Goal: Task Accomplishment & Management: Manage account settings

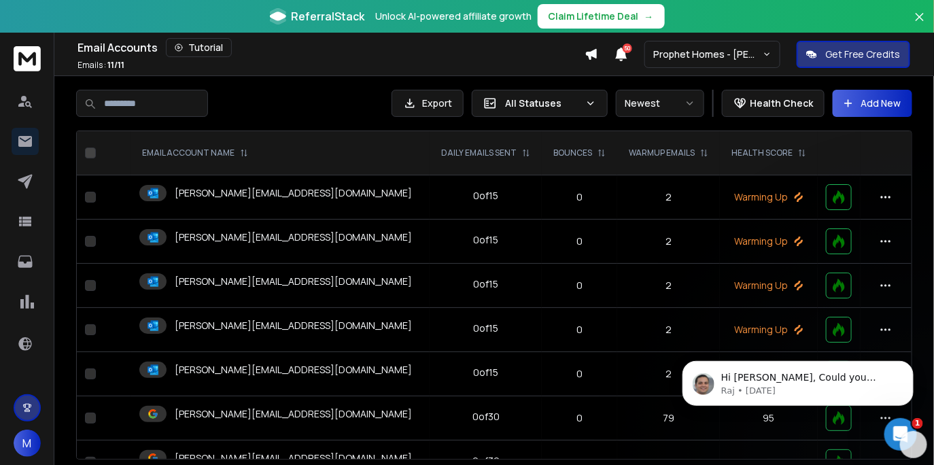
click at [39, 177] on div at bounding box center [27, 184] width 31 height 32
click at [30, 179] on icon at bounding box center [25, 181] width 16 height 16
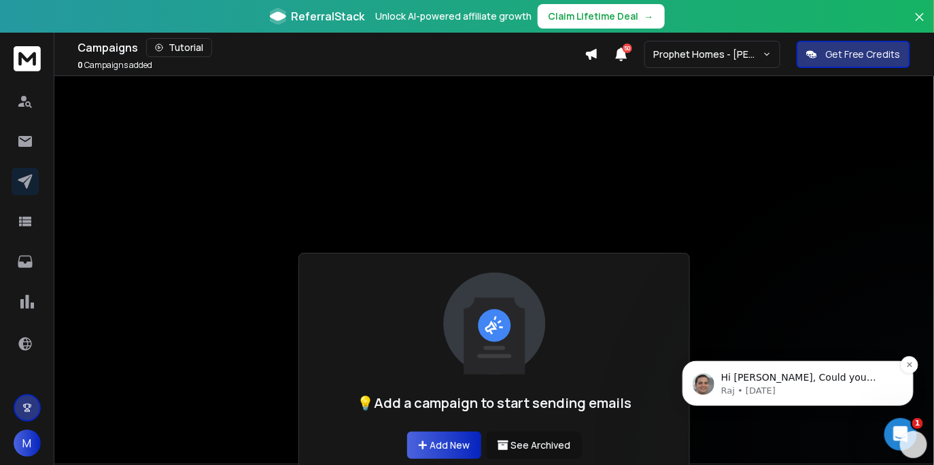
click at [791, 374] on span "Hi [PERSON_NAME], Could you please share the name of the workspace where you’re…" at bounding box center [805, 410] width 171 height 78
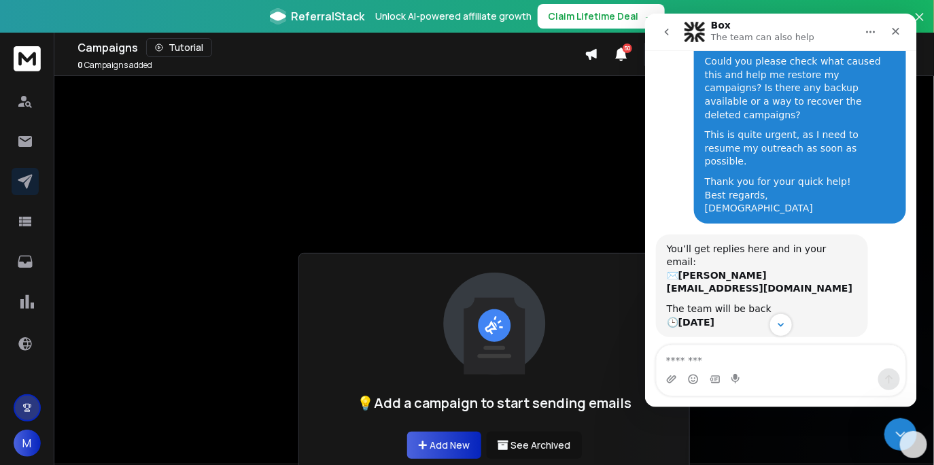
scroll to position [263, 0]
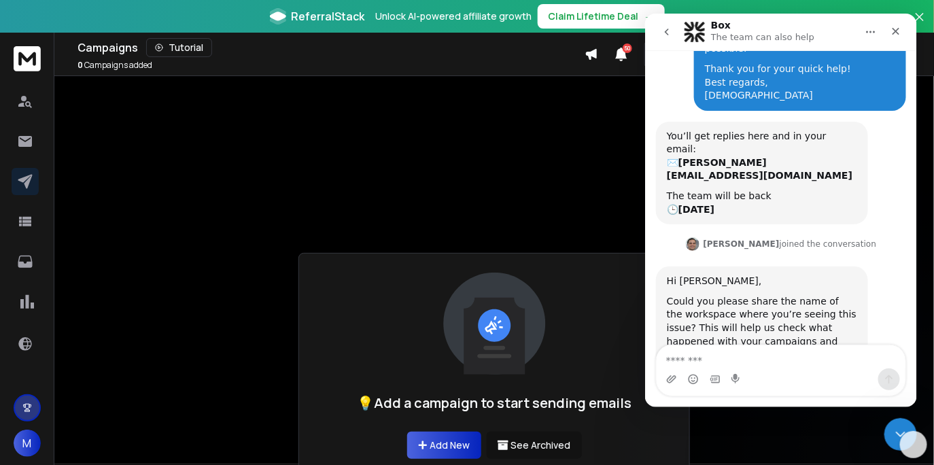
click at [737, 239] on b "[PERSON_NAME]" at bounding box center [741, 244] width 76 height 10
copy b "[PERSON_NAME]"
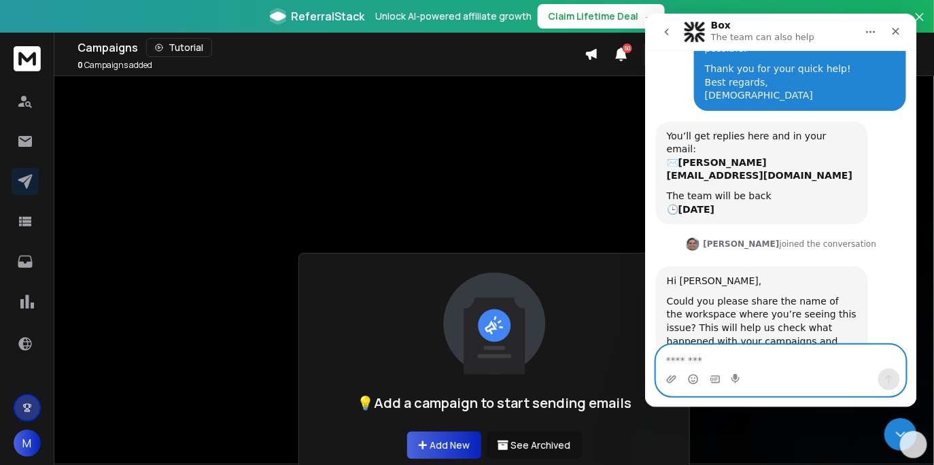
click at [692, 356] on textarea "Message…" at bounding box center [780, 356] width 249 height 23
paste textarea "****"
type textarea "*******"
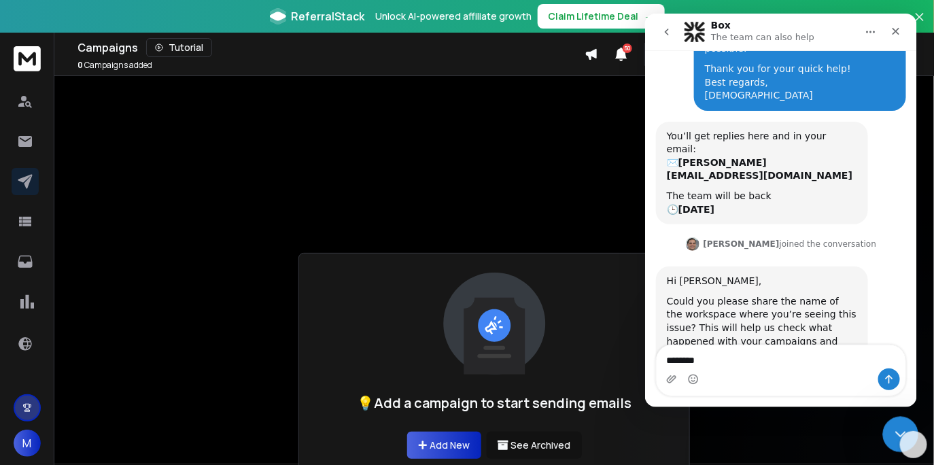
click at [891, 416] on html at bounding box center [898, 432] width 33 height 33
click at [891, 429] on icon "Close Intercom Messenger" at bounding box center [898, 432] width 16 height 16
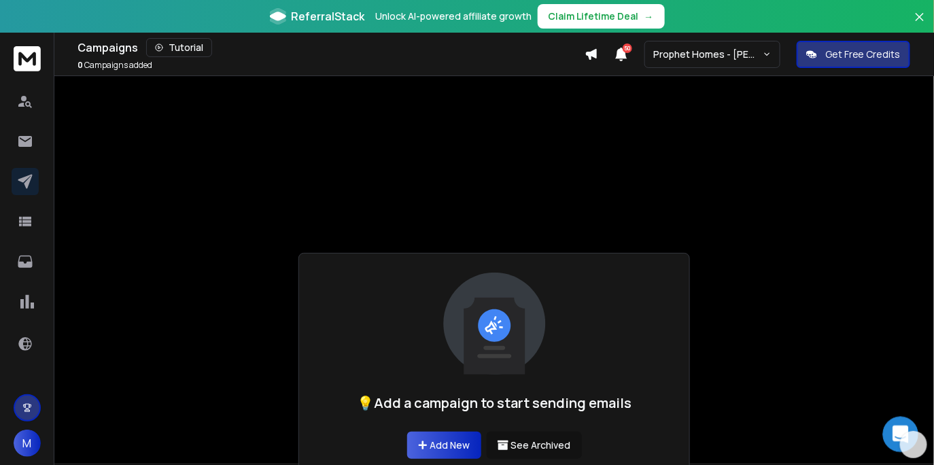
click at [892, 429] on icon "Open Intercom Messenger" at bounding box center [898, 432] width 22 height 22
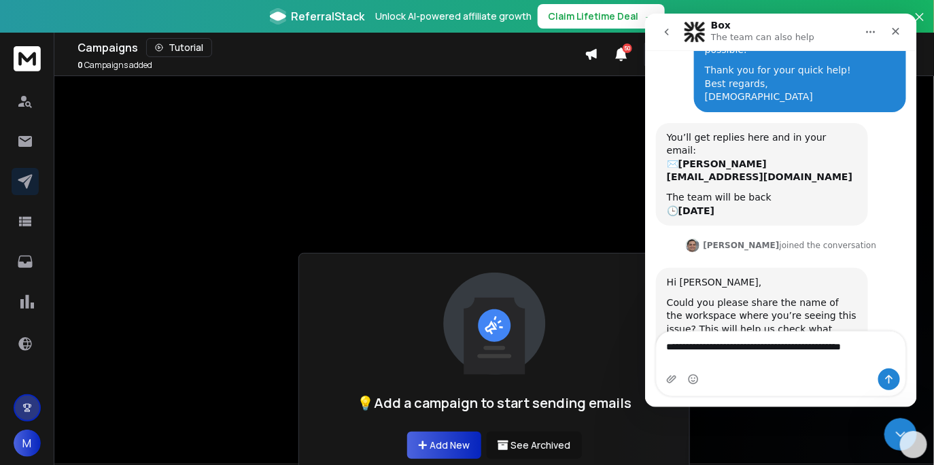
scroll to position [277, 0]
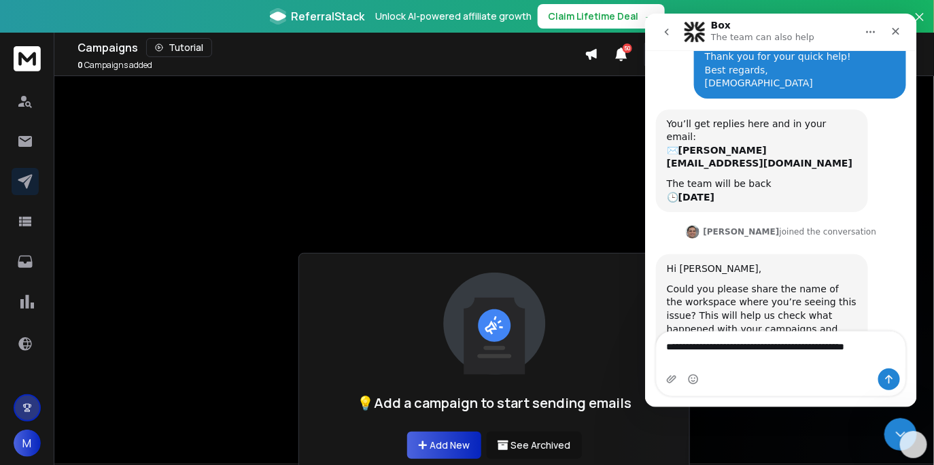
click at [789, 346] on textarea "**********" at bounding box center [780, 349] width 249 height 37
drag, startPoint x: 789, startPoint y: 346, endPoint x: 838, endPoint y: 349, distance: 49.0
click at [838, 349] on textarea "**********" at bounding box center [780, 349] width 249 height 37
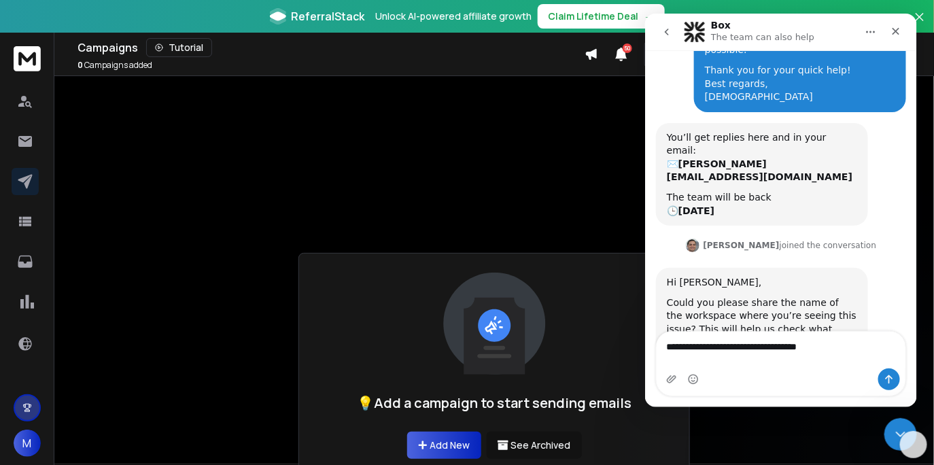
click at [860, 354] on textarea "**********" at bounding box center [780, 342] width 249 height 23
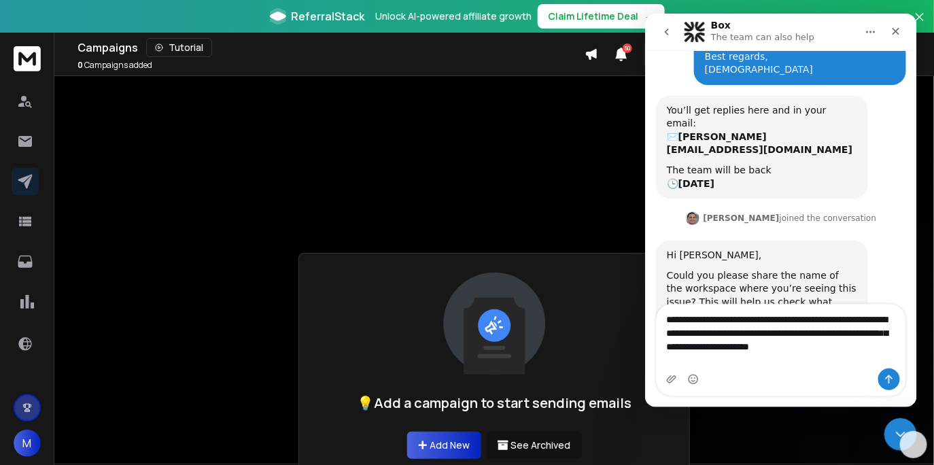
scroll to position [304, 0]
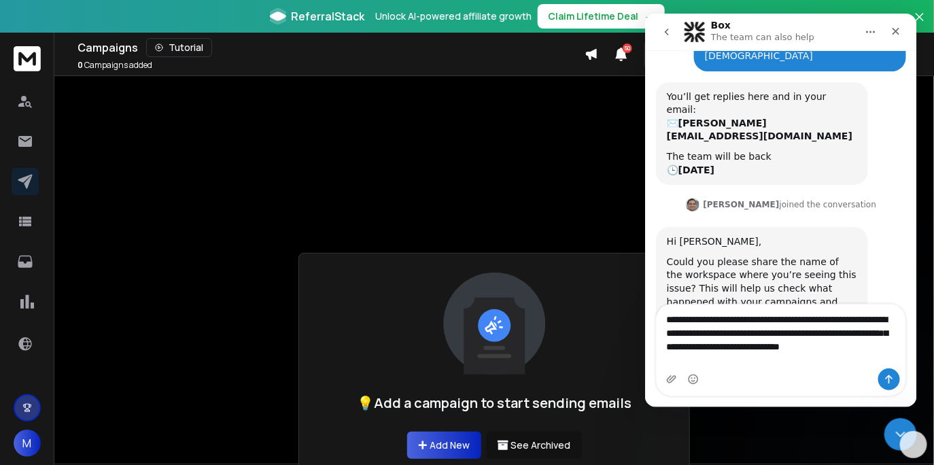
type textarea "**********"
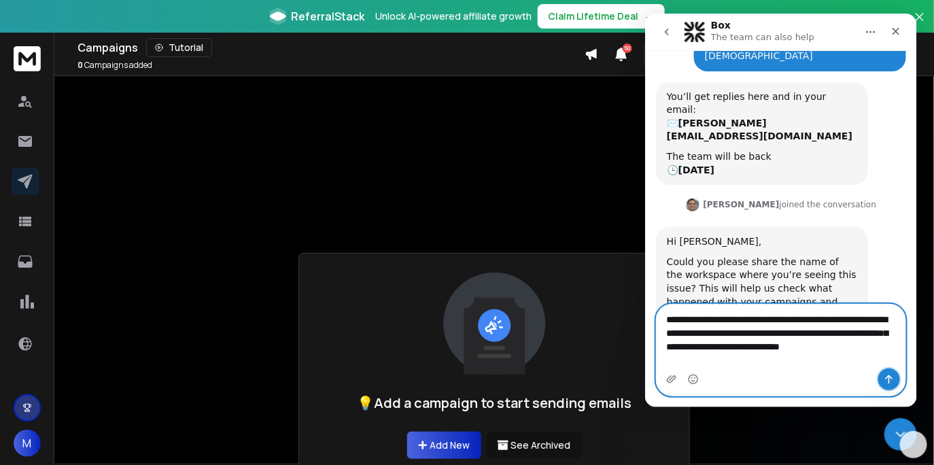
click at [883, 376] on icon "Send a message…" at bounding box center [888, 378] width 11 height 11
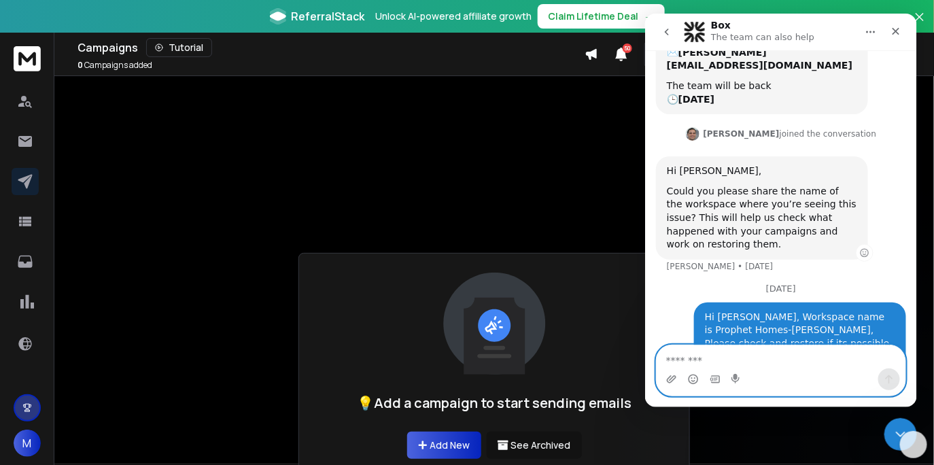
scroll to position [393, 0]
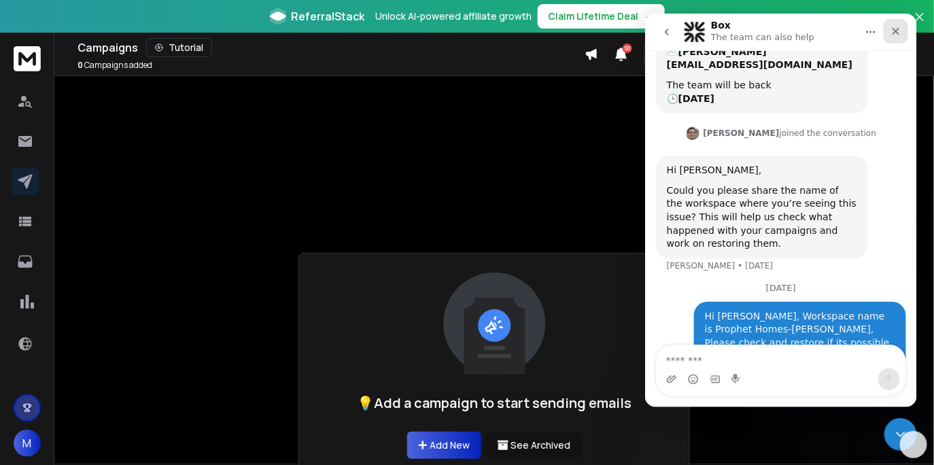
click at [892, 29] on icon "Close" at bounding box center [894, 30] width 11 height 11
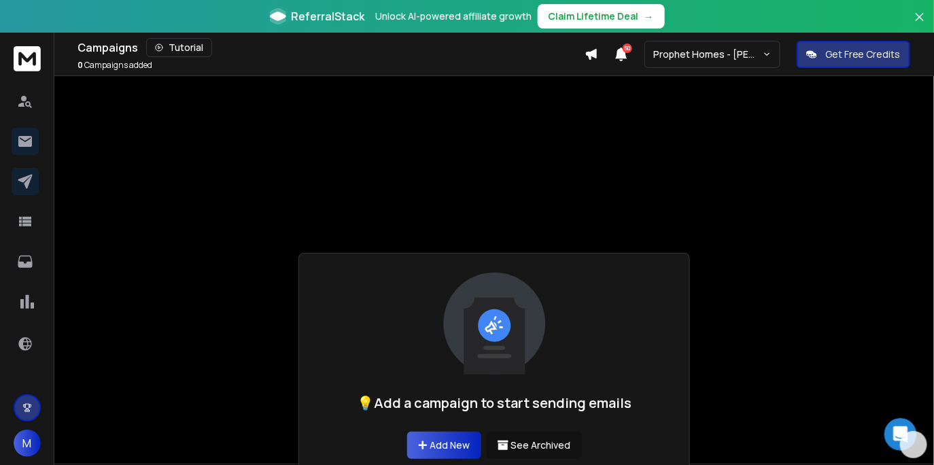
click at [24, 143] on icon at bounding box center [25, 141] width 14 height 11
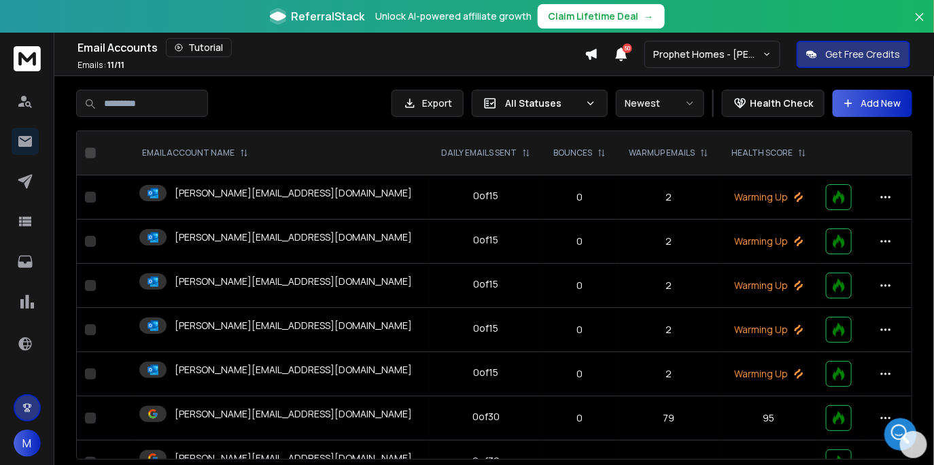
click at [891, 201] on button at bounding box center [885, 197] width 35 height 23
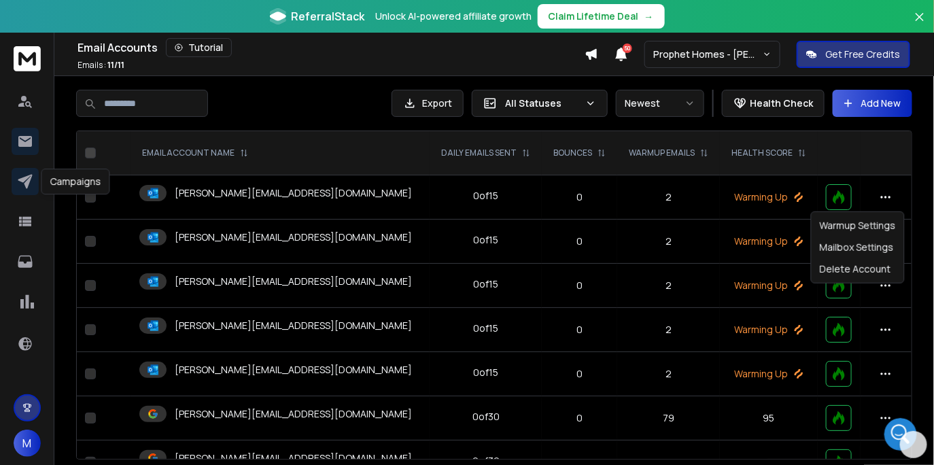
click at [22, 176] on icon at bounding box center [25, 181] width 16 height 16
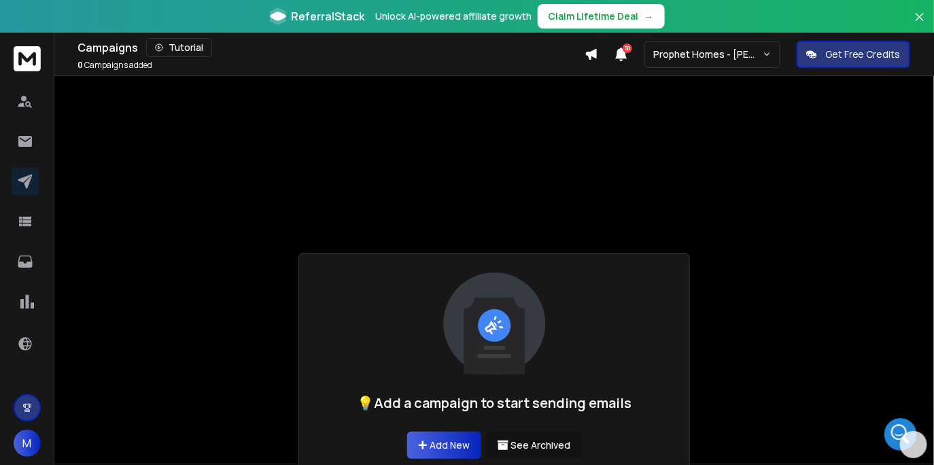
click at [739, 70] on div "Campaigns Tutorial 0 Campaigns added 50 [DEMOGRAPHIC_DATA] Homes - [PERSON_NAME…" at bounding box center [467, 54] width 934 height 43
click at [739, 52] on p "Prophet Homes - [PERSON_NAME]" at bounding box center [707, 55] width 109 height 14
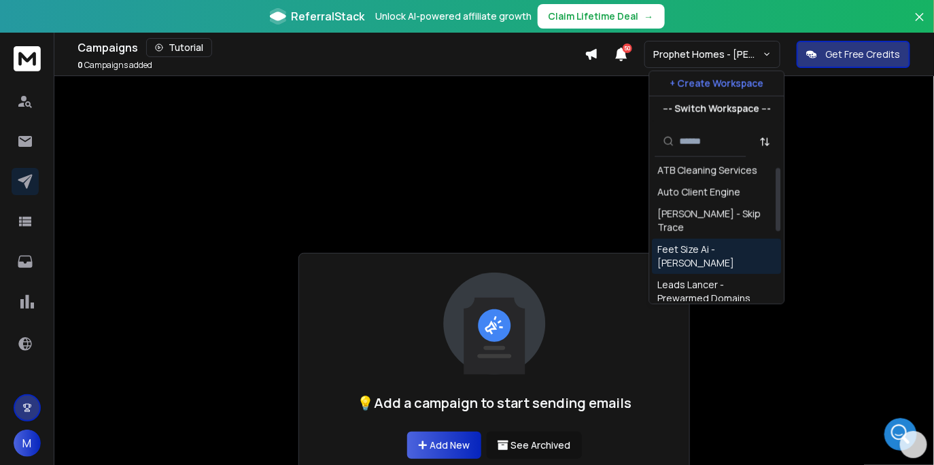
scroll to position [37, 0]
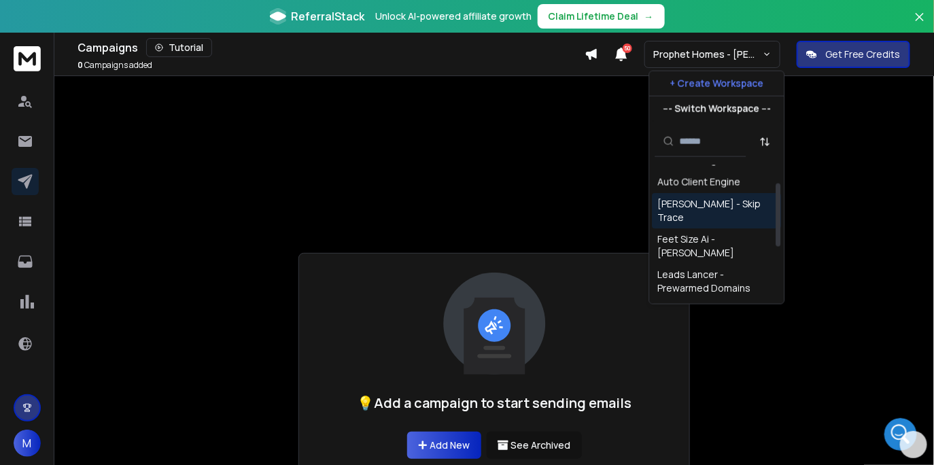
click at [688, 207] on div "[PERSON_NAME] - Skip Trace" at bounding box center [717, 210] width 118 height 27
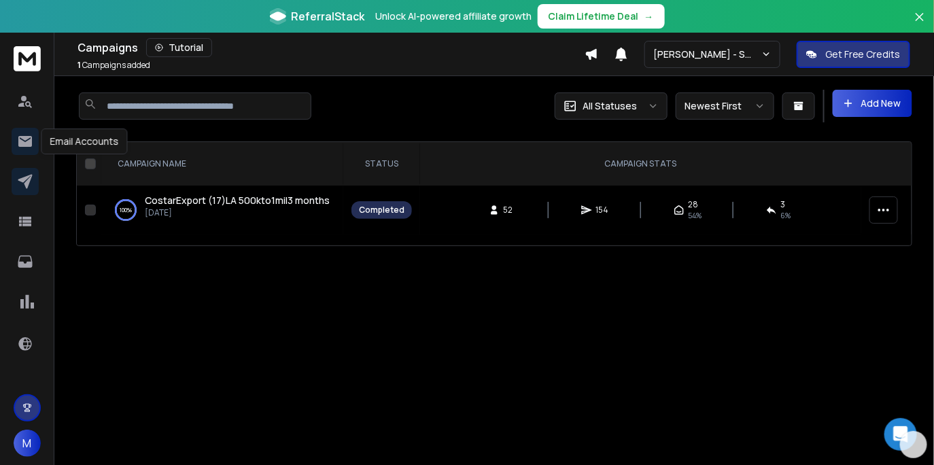
click at [30, 147] on icon at bounding box center [25, 141] width 16 height 16
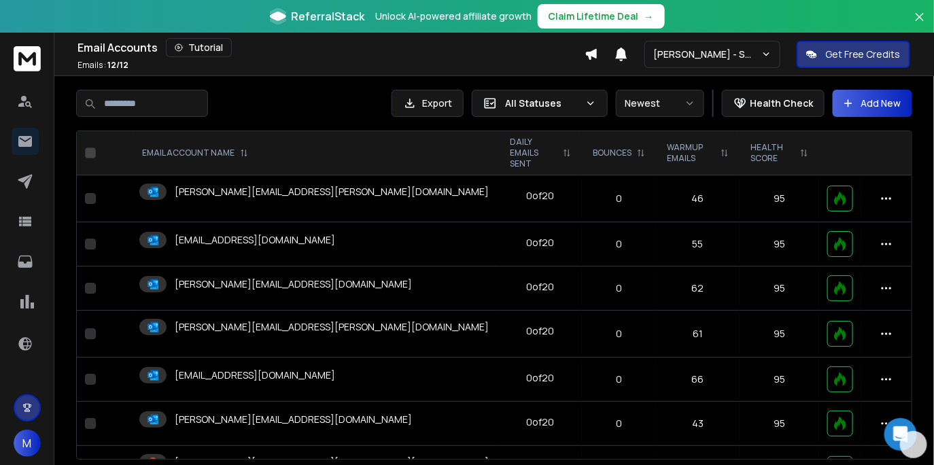
click at [91, 194] on button "button" at bounding box center [90, 198] width 11 height 11
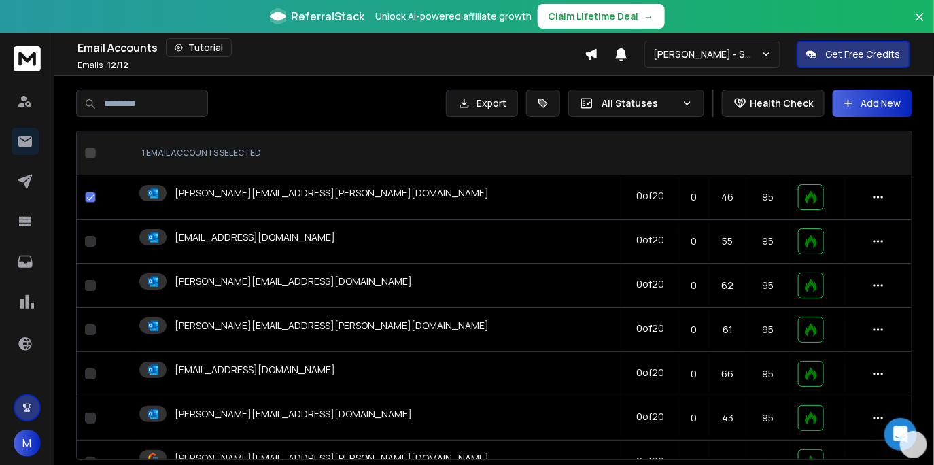
click at [91, 241] on button "button" at bounding box center [90, 241] width 11 height 11
click at [93, 287] on button "button" at bounding box center [90, 285] width 11 height 11
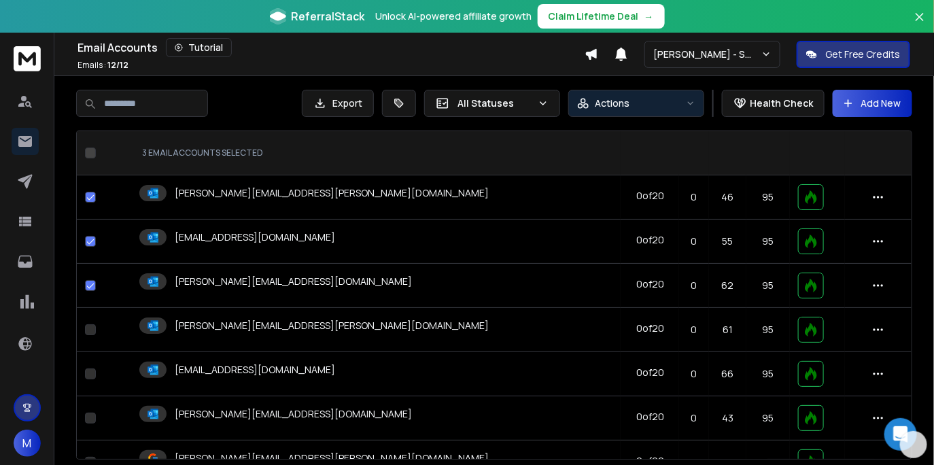
click at [667, 103] on div "Actions" at bounding box center [628, 103] width 103 height 14
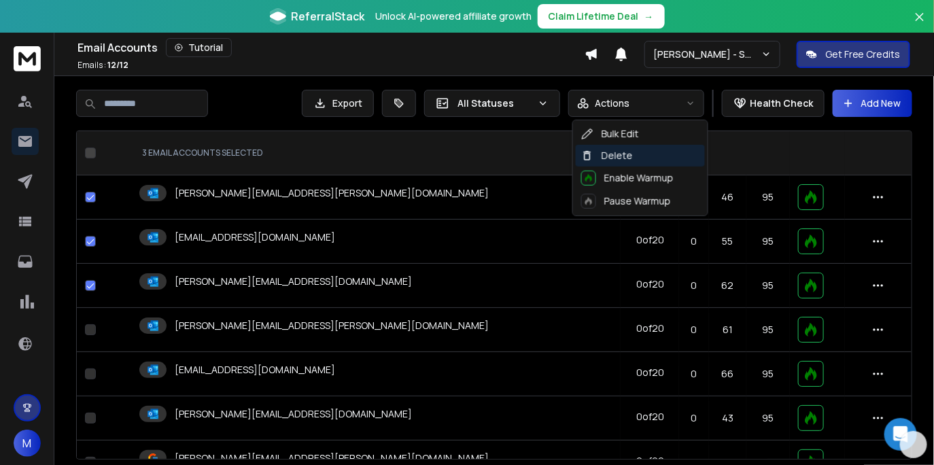
click at [648, 156] on div "Delete" at bounding box center [640, 156] width 129 height 22
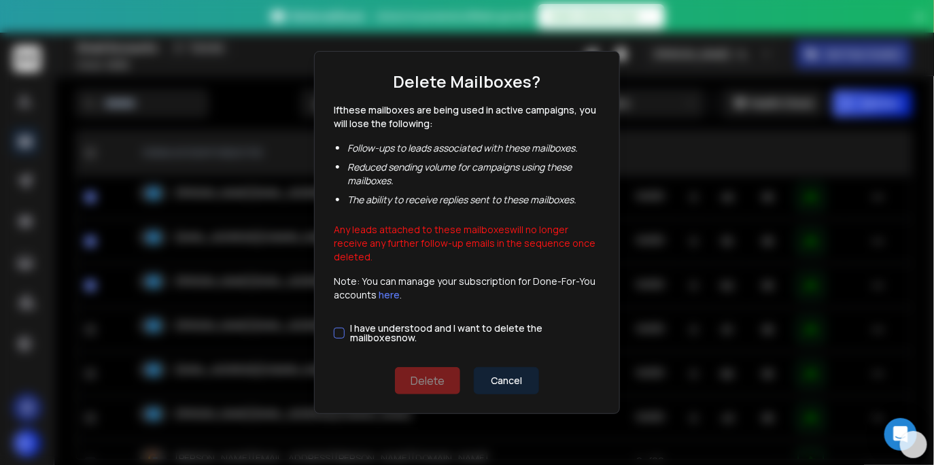
click at [505, 368] on button "Cancel" at bounding box center [506, 380] width 65 height 27
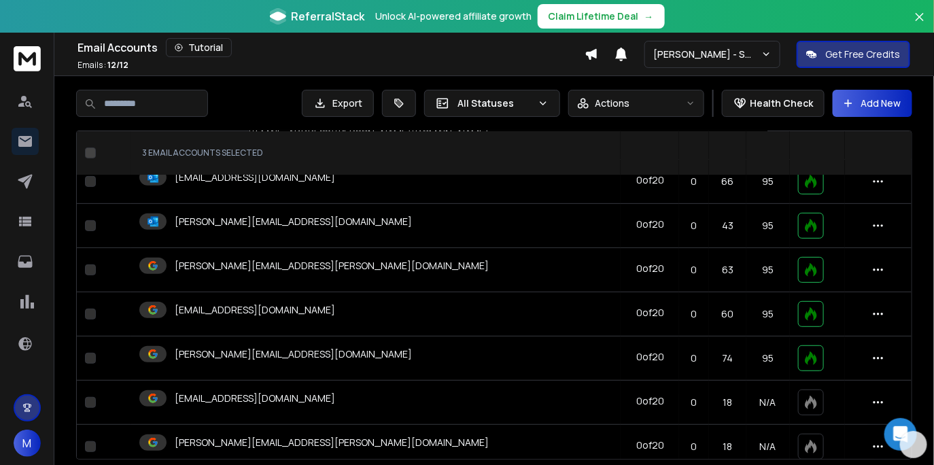
scroll to position [255, 0]
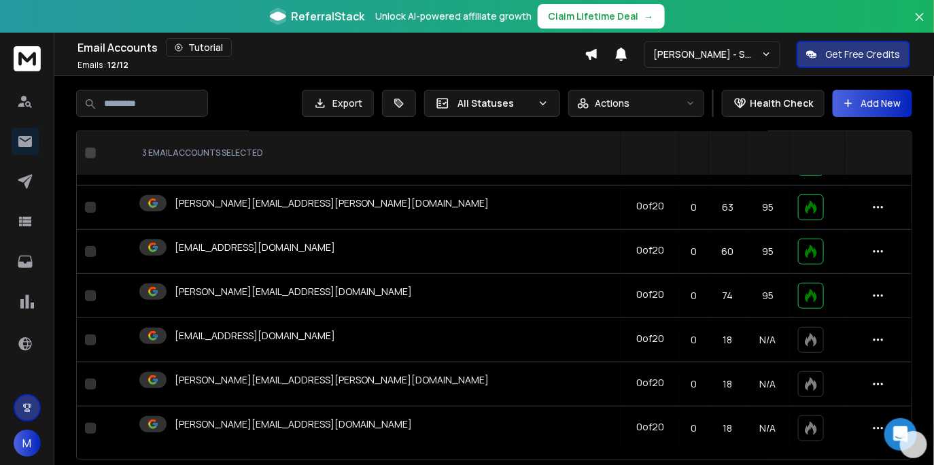
click at [805, 339] on icon at bounding box center [811, 340] width 12 height 14
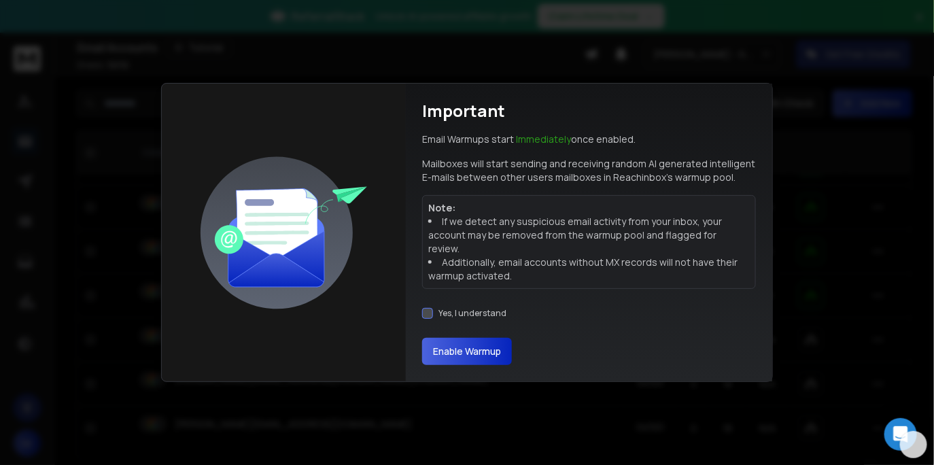
click at [425, 308] on button "Yes, I understand" at bounding box center [427, 313] width 11 height 11
click at [471, 341] on button "Enable Warmup" at bounding box center [467, 351] width 90 height 27
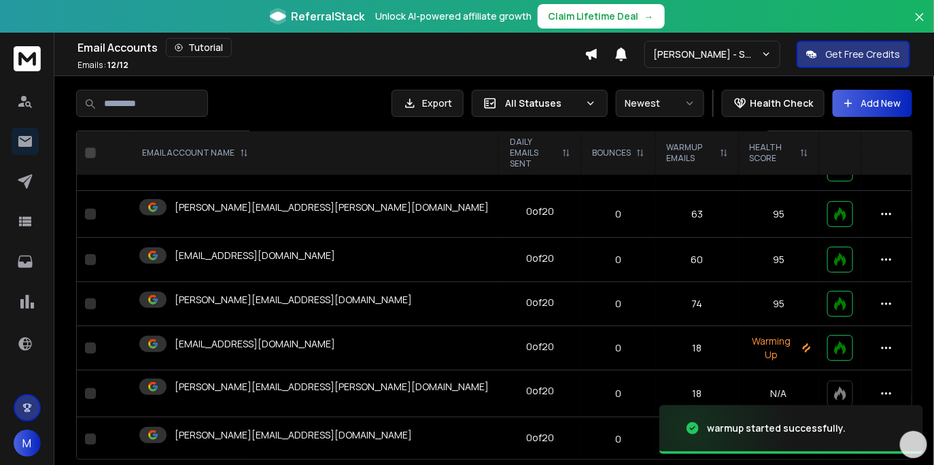
click at [834, 387] on icon at bounding box center [840, 394] width 12 height 14
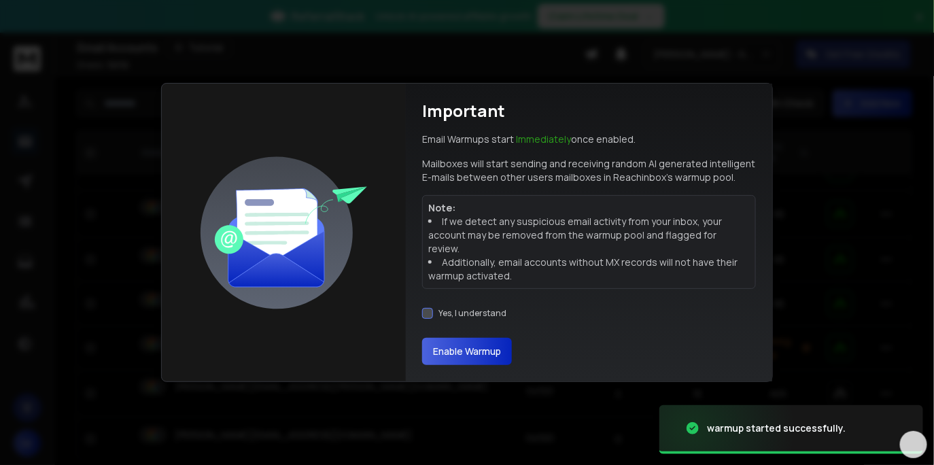
click at [429, 308] on button "Yes, I understand" at bounding box center [427, 313] width 11 height 11
click at [463, 344] on button "Enable Warmup" at bounding box center [467, 351] width 90 height 27
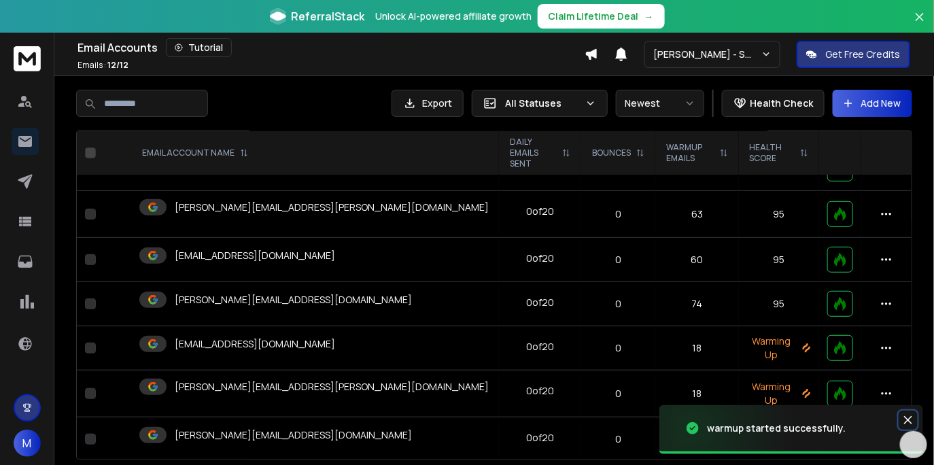
click at [906, 421] on icon "Notifications (F8)" at bounding box center [908, 420] width 14 height 14
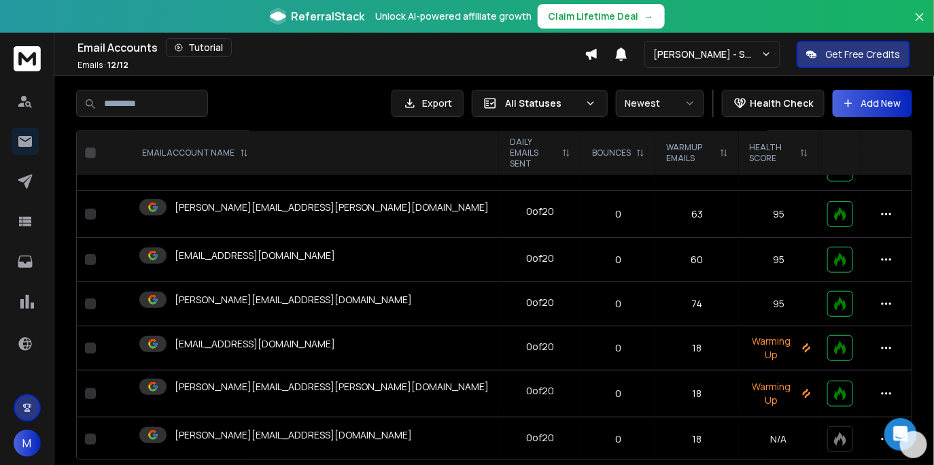
click at [834, 432] on icon at bounding box center [840, 439] width 12 height 14
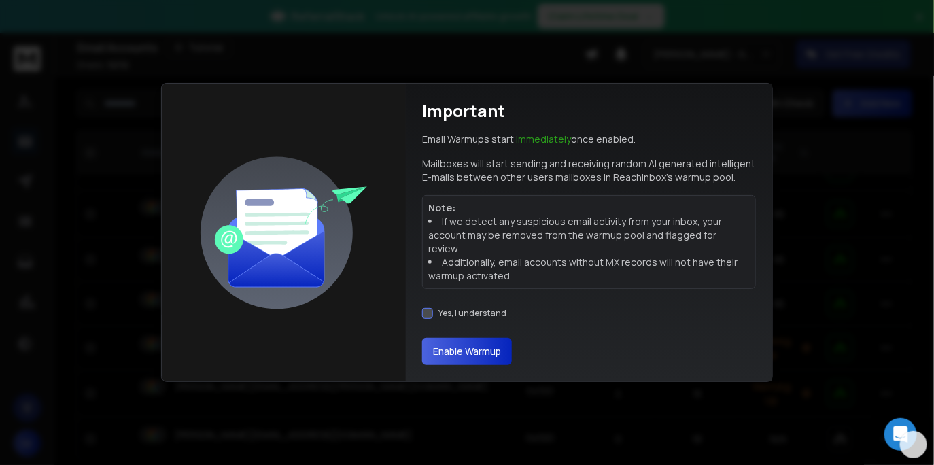
click at [431, 309] on button "Yes, I understand" at bounding box center [427, 313] width 11 height 11
click at [467, 344] on button "Enable Warmup" at bounding box center [467, 351] width 90 height 27
